Goal: Task Accomplishment & Management: Manage account settings

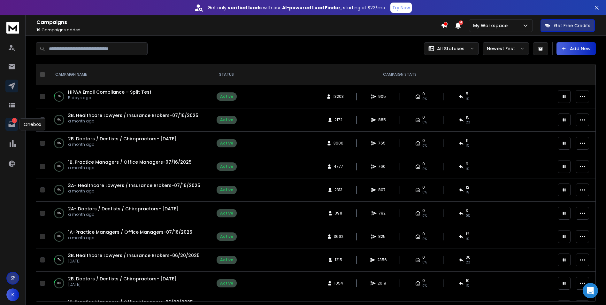
click at [16, 121] on p "1" at bounding box center [14, 120] width 5 height 5
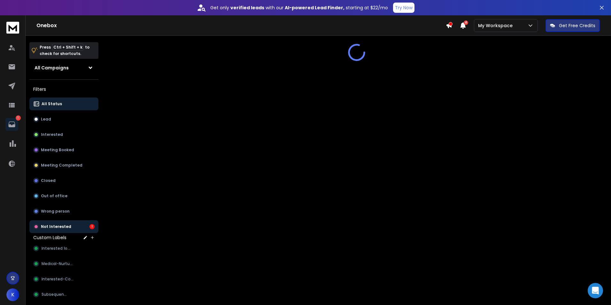
click at [62, 227] on p "Not Interested" at bounding box center [56, 226] width 30 height 5
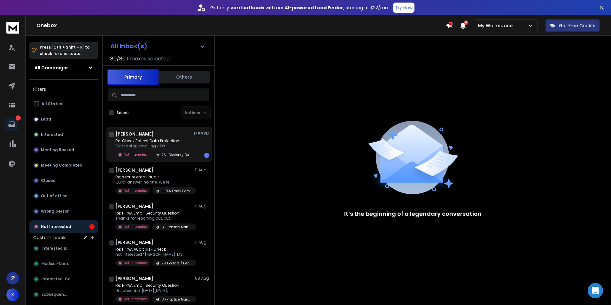
click at [175, 143] on p "Re: Check Patient Data Protection" at bounding box center [153, 140] width 77 height 5
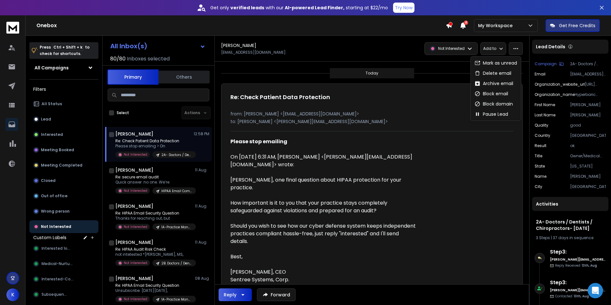
click at [519, 48] on button "button" at bounding box center [516, 48] width 14 height 13
click at [503, 90] on div "Block email" at bounding box center [492, 93] width 34 height 6
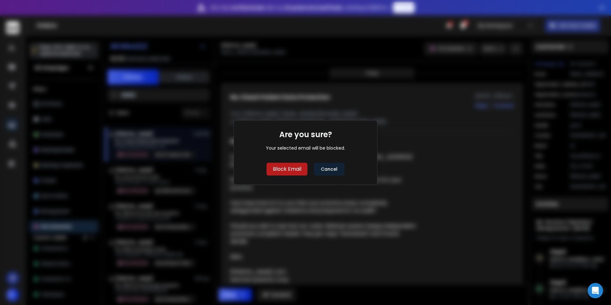
click at [303, 164] on button "Block Email" at bounding box center [287, 169] width 41 height 13
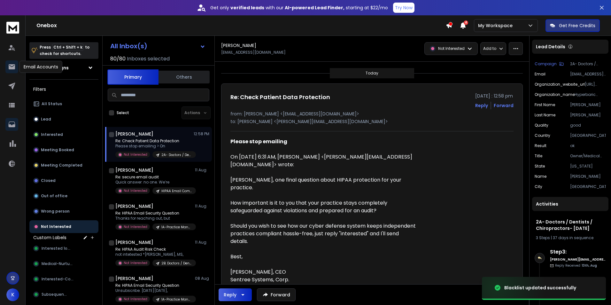
click at [13, 68] on icon at bounding box center [12, 66] width 6 height 5
